Goal: Task Accomplishment & Management: Manage account settings

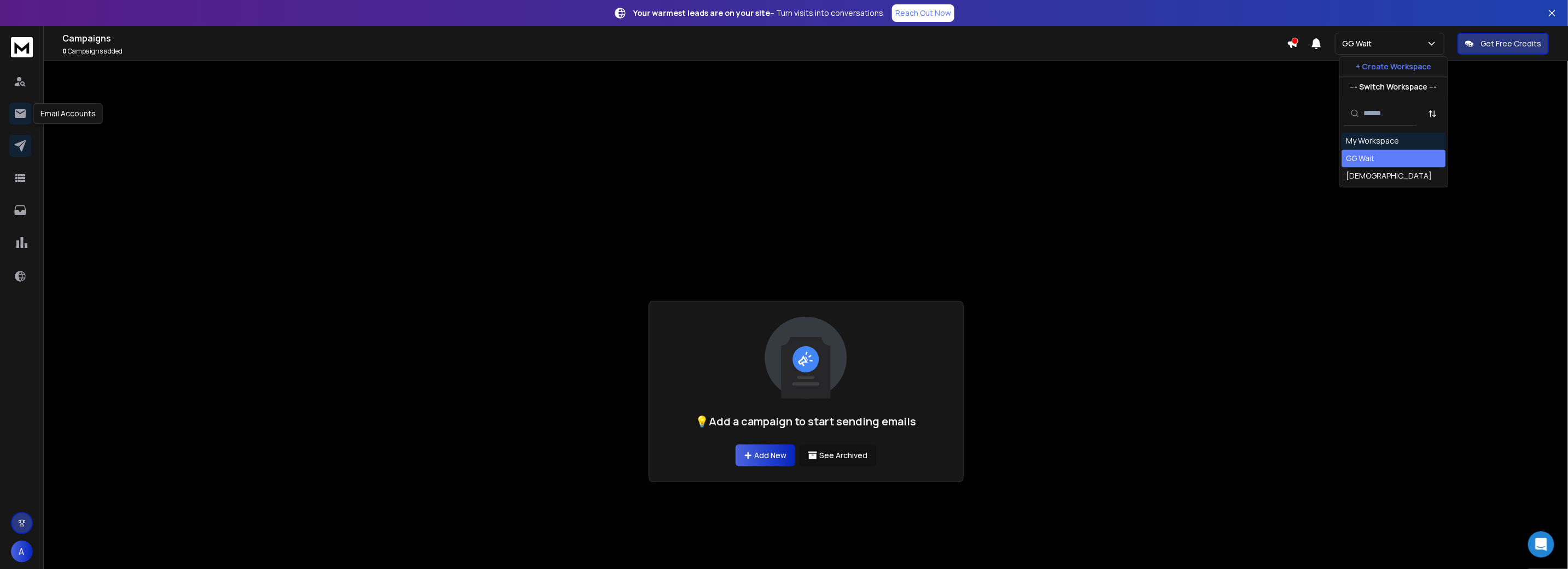
click at [14, 111] on icon at bounding box center [20, 113] width 13 height 13
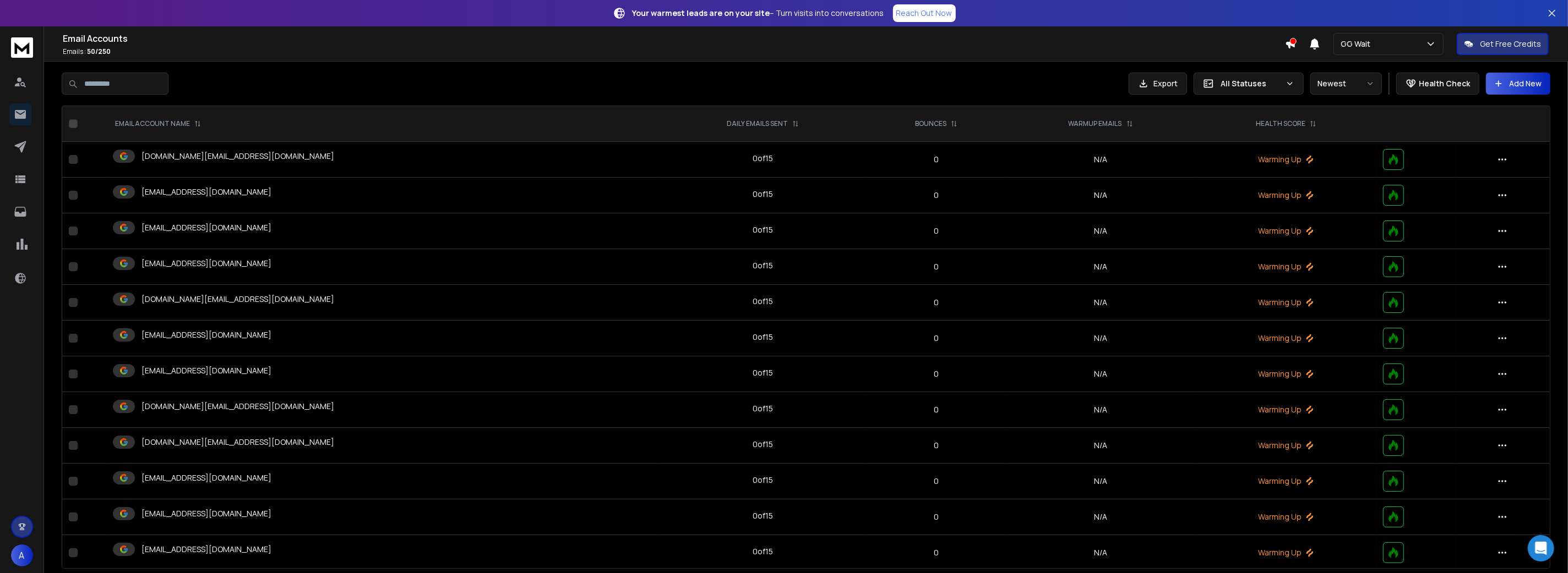
click at [944, 152] on td "0" at bounding box center [935, 160] width 138 height 36
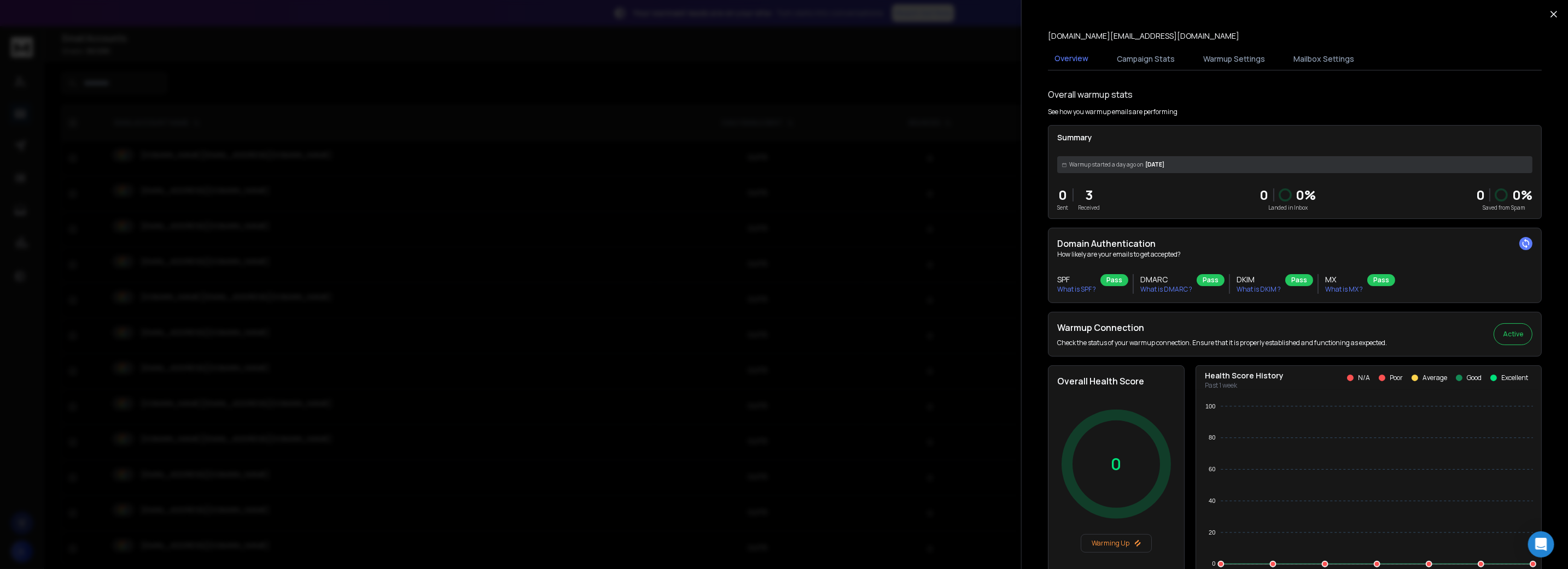
click at [1552, 14] on icon "button" at bounding box center [1554, 14] width 11 height 11
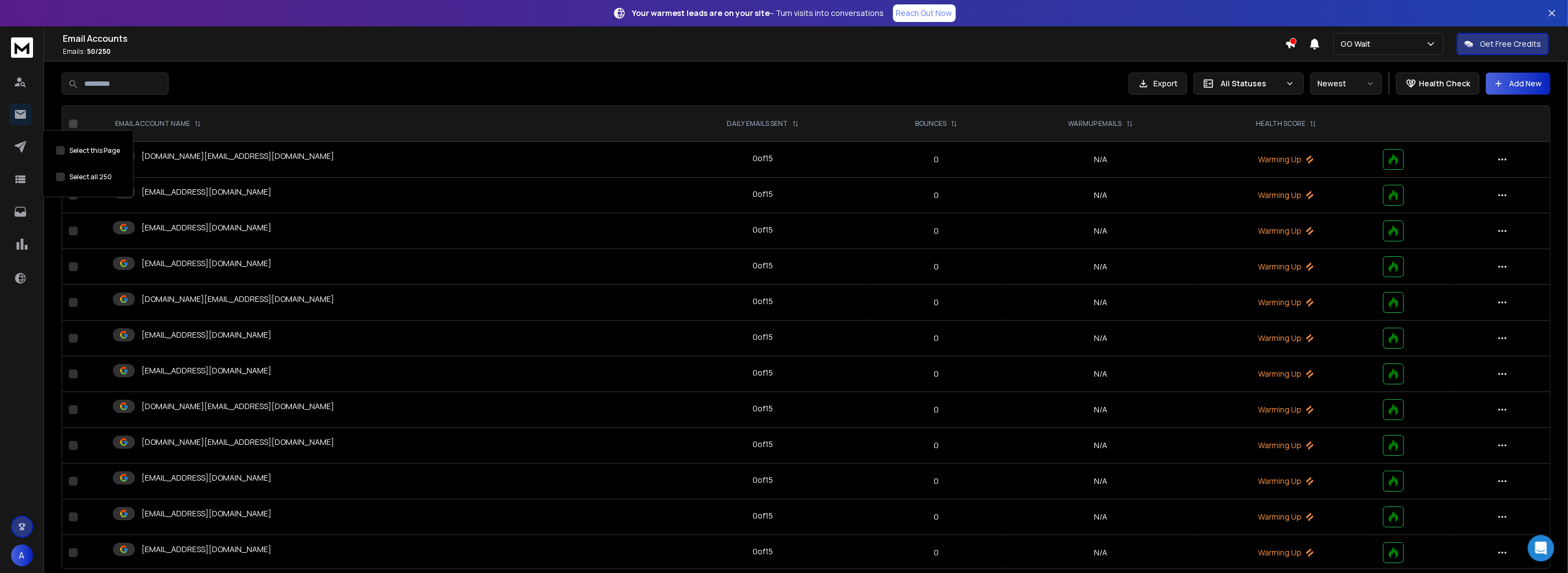
click at [60, 179] on button "Select this Page" at bounding box center [59, 176] width 8 height 8
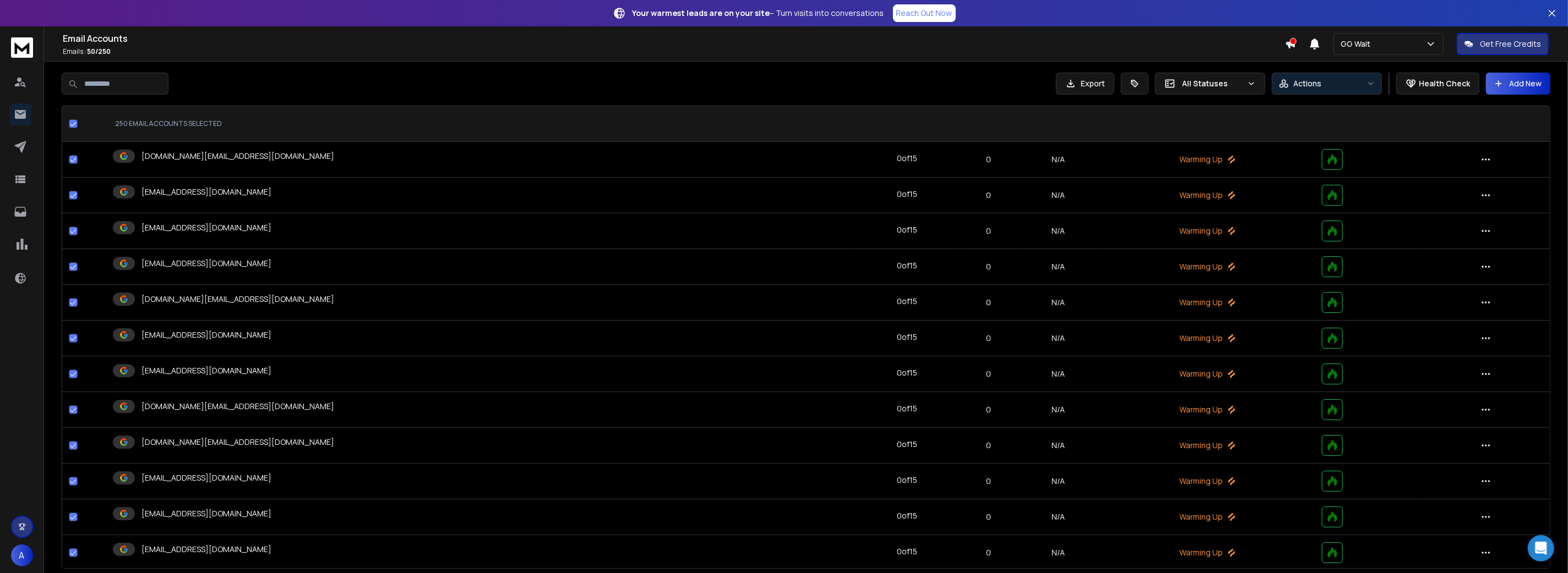
click at [1368, 87] on button "Actions" at bounding box center [1326, 84] width 111 height 22
click at [1352, 105] on div "Bulk Edit" at bounding box center [1340, 108] width 105 height 18
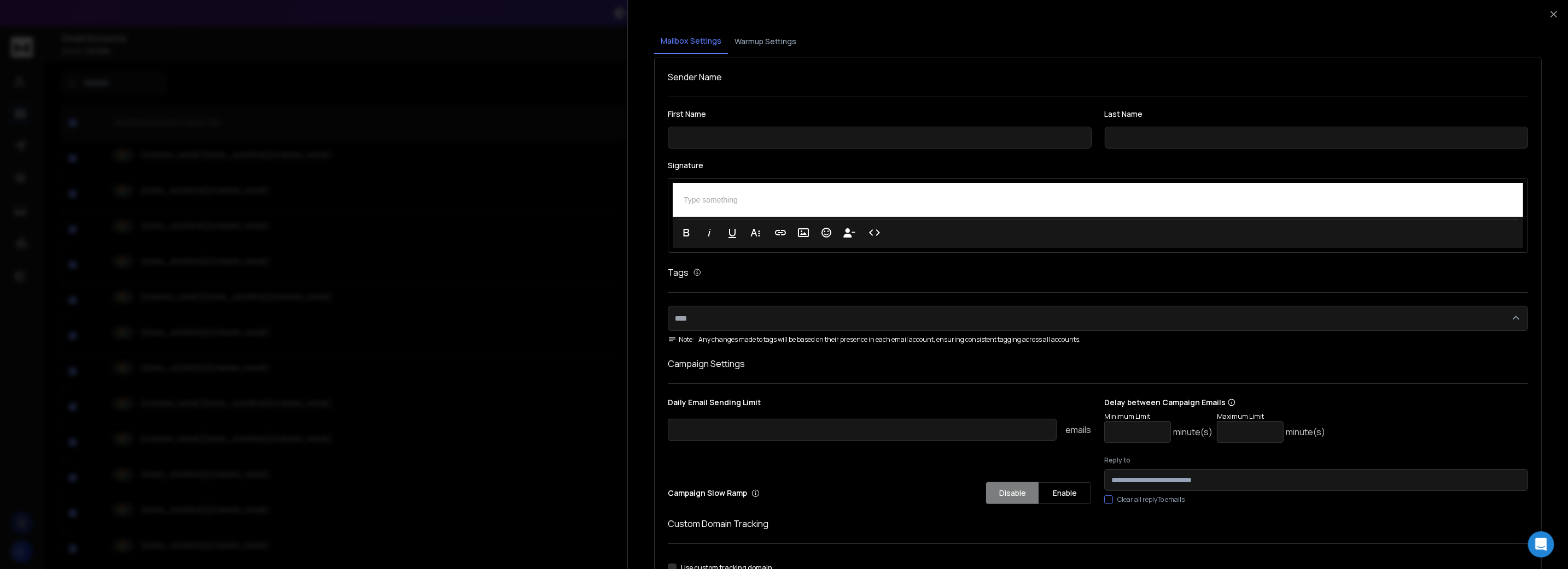
scroll to position [67, 0]
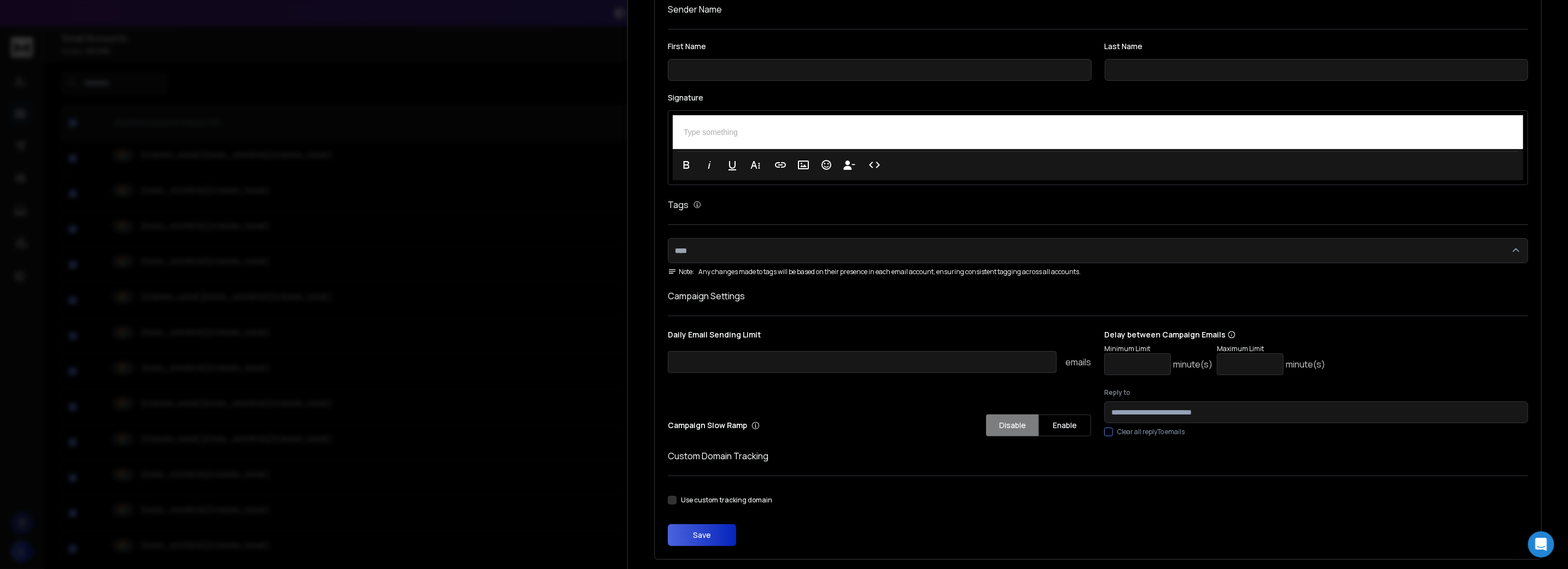
click at [755, 429] on p "Campaign Slow Ramp" at bounding box center [714, 426] width 92 height 11
click at [732, 355] on input "number" at bounding box center [863, 362] width 389 height 22
click at [707, 368] on input "*" at bounding box center [863, 362] width 389 height 22
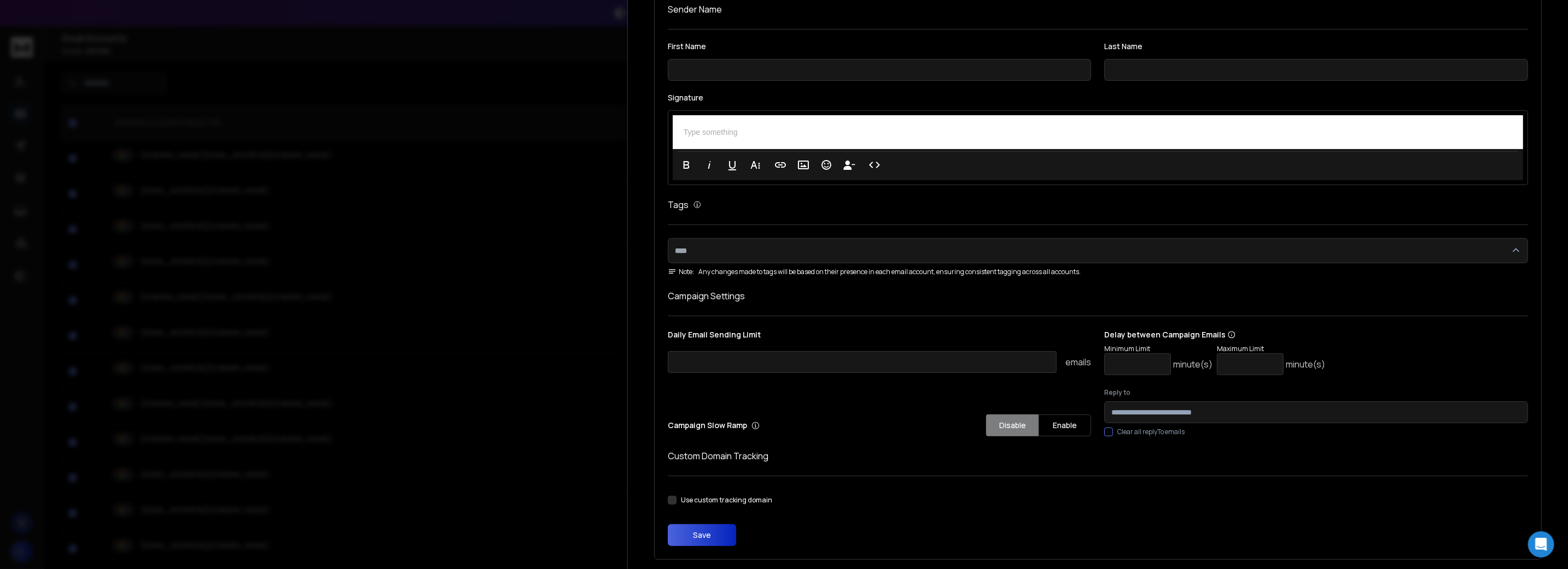
type input "*"
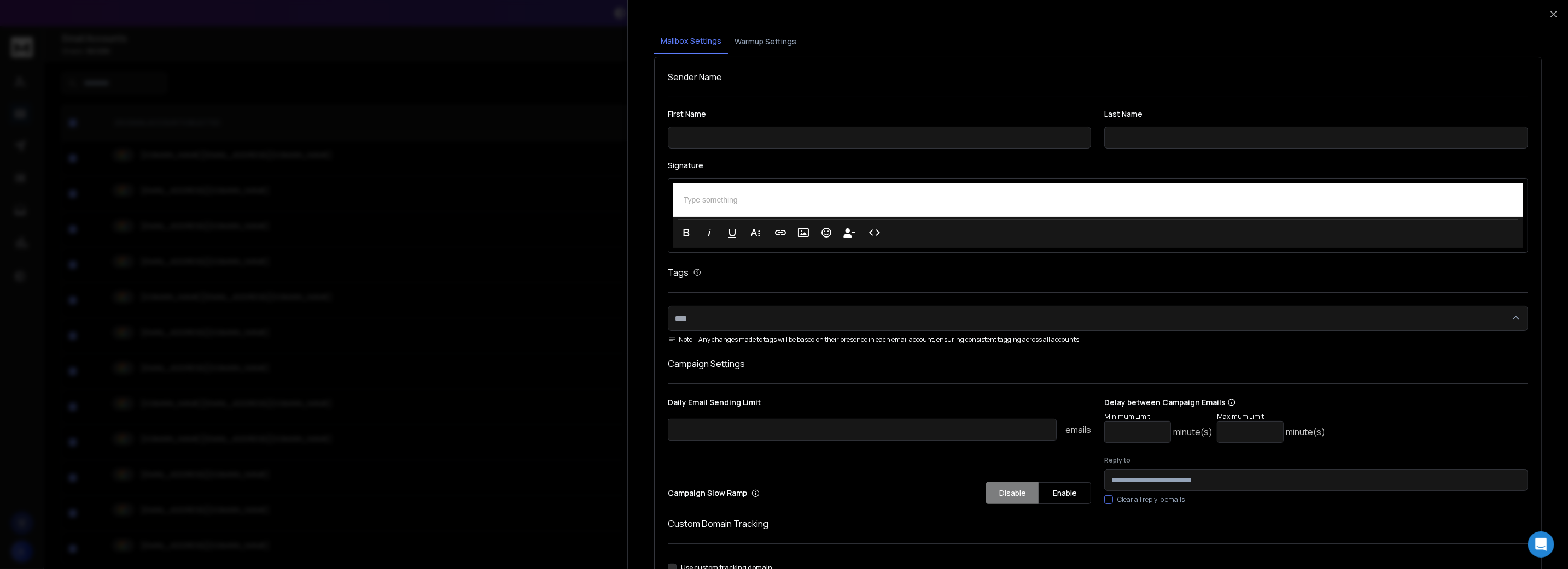
click at [761, 43] on button "Warmup Settings" at bounding box center [765, 41] width 75 height 24
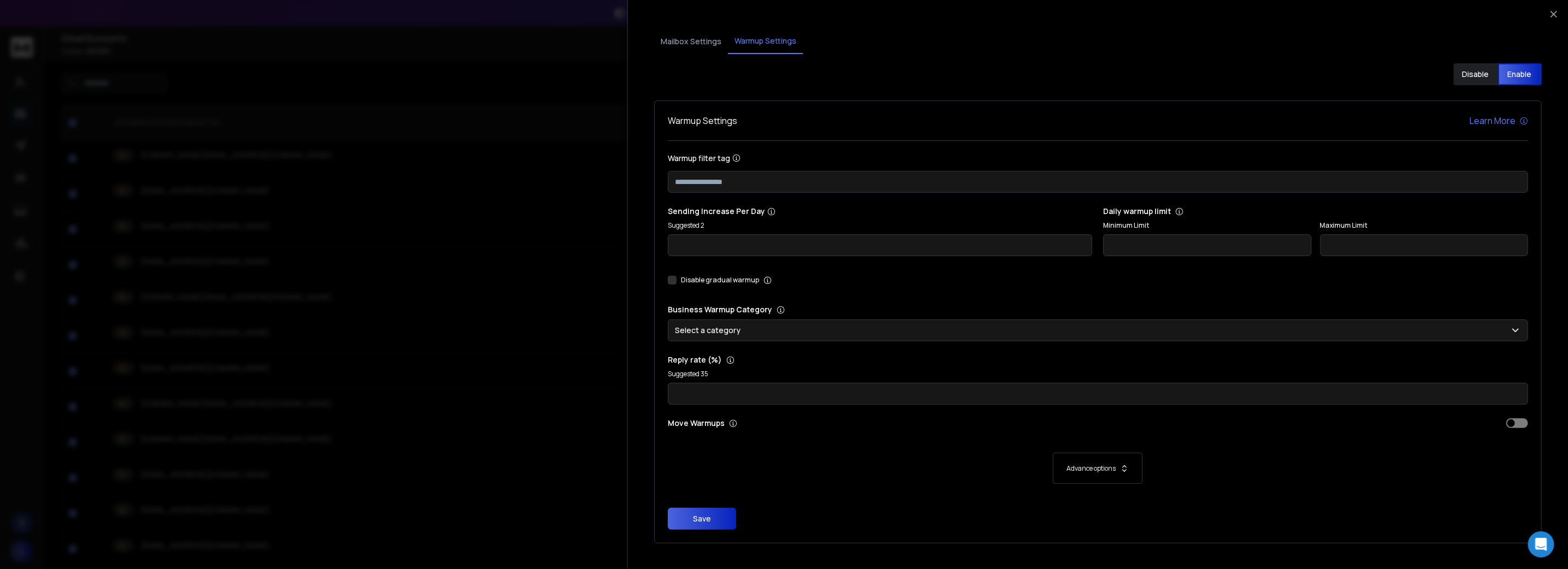
click at [711, 242] on input "number" at bounding box center [880, 245] width 425 height 22
type input "*"
click at [699, 515] on button "Save" at bounding box center [702, 519] width 68 height 22
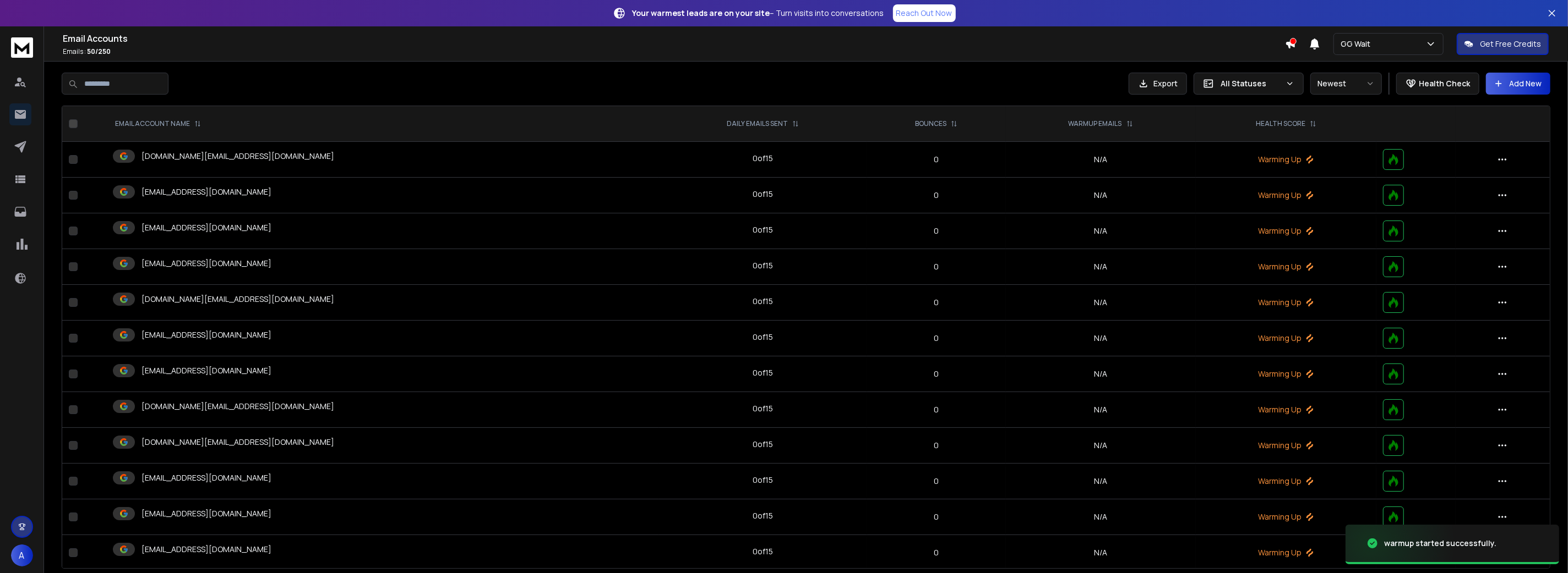
click at [746, 379] on td "0 of 15" at bounding box center [762, 371] width 207 height 29
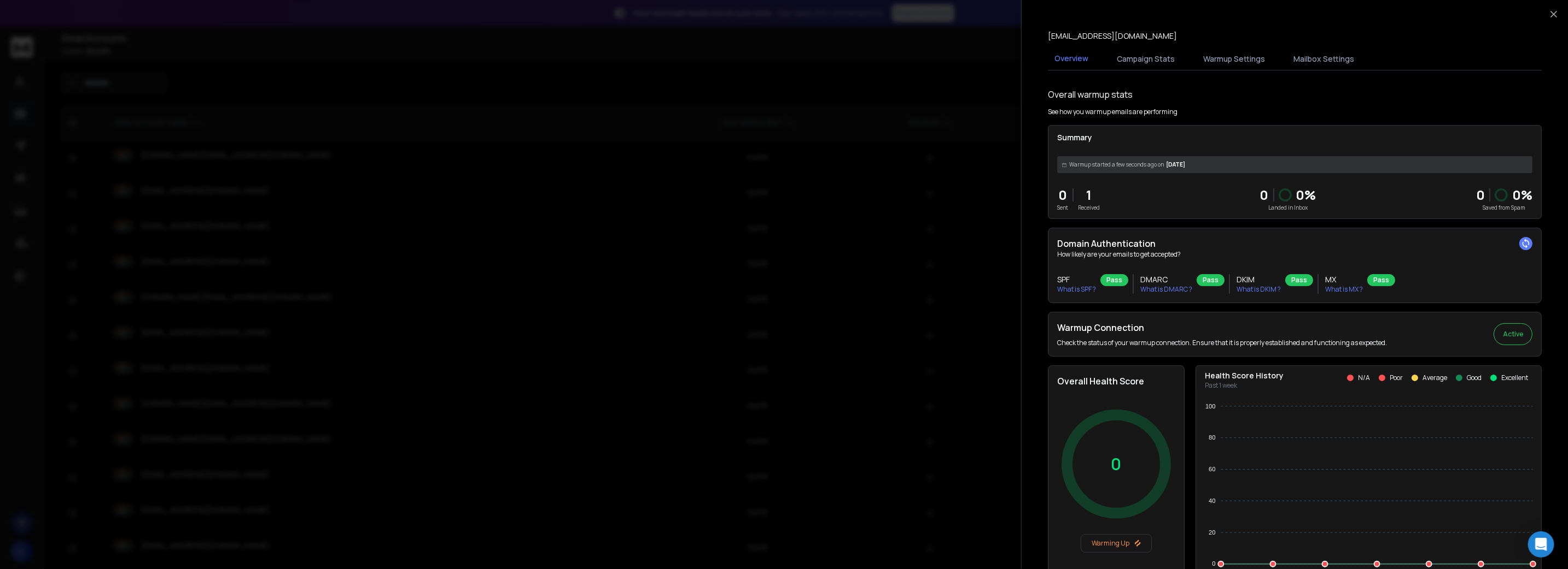
click at [1223, 53] on button "Warmup Settings" at bounding box center [1234, 59] width 75 height 24
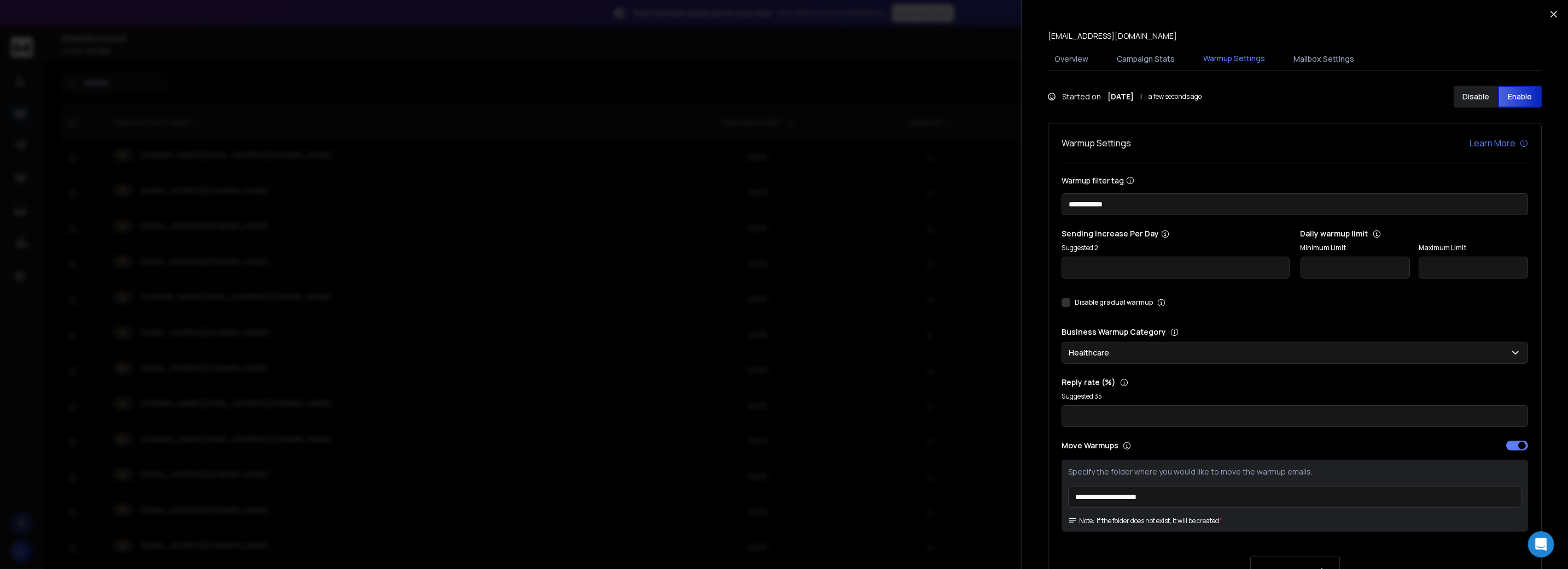
click at [1551, 12] on icon "button" at bounding box center [1554, 14] width 11 height 11
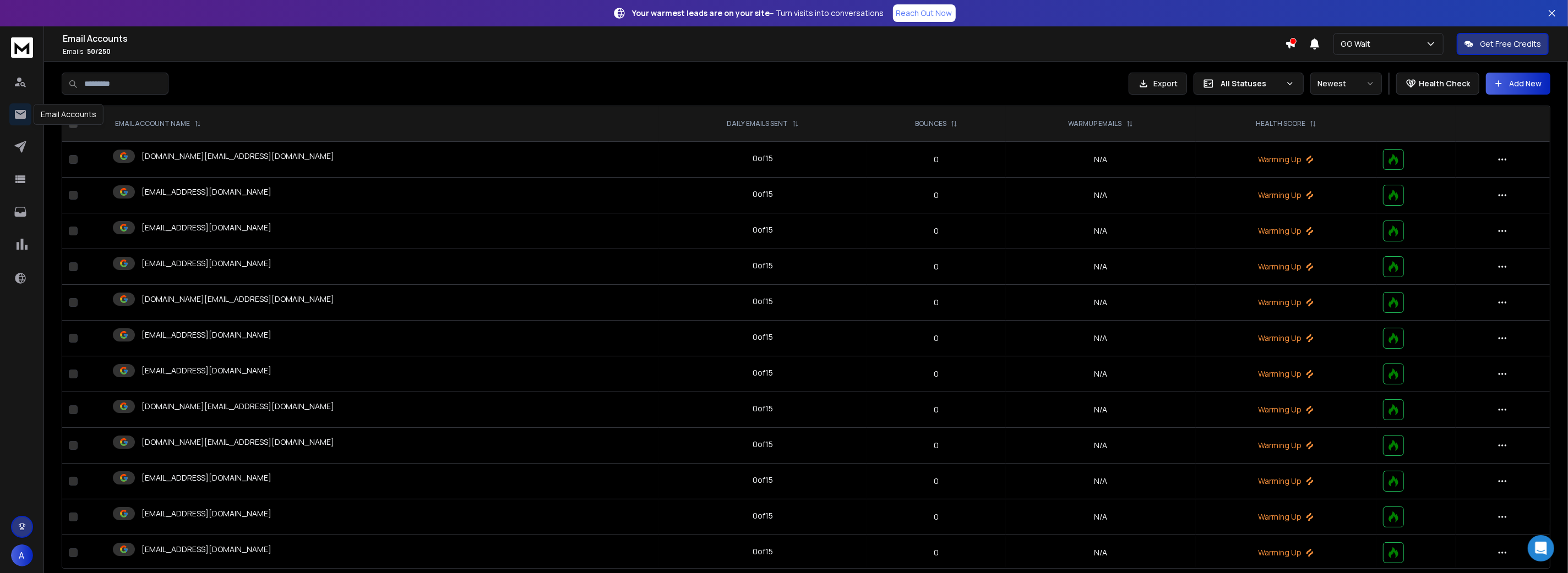
click at [18, 112] on icon at bounding box center [20, 114] width 13 height 13
